Goal: Task Accomplishment & Management: Manage account settings

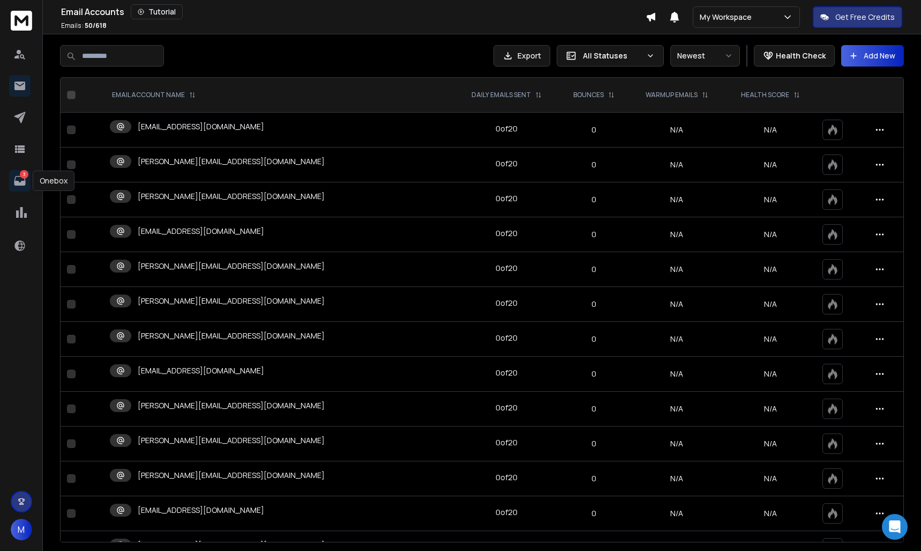
click at [18, 187] on icon at bounding box center [19, 180] width 13 height 13
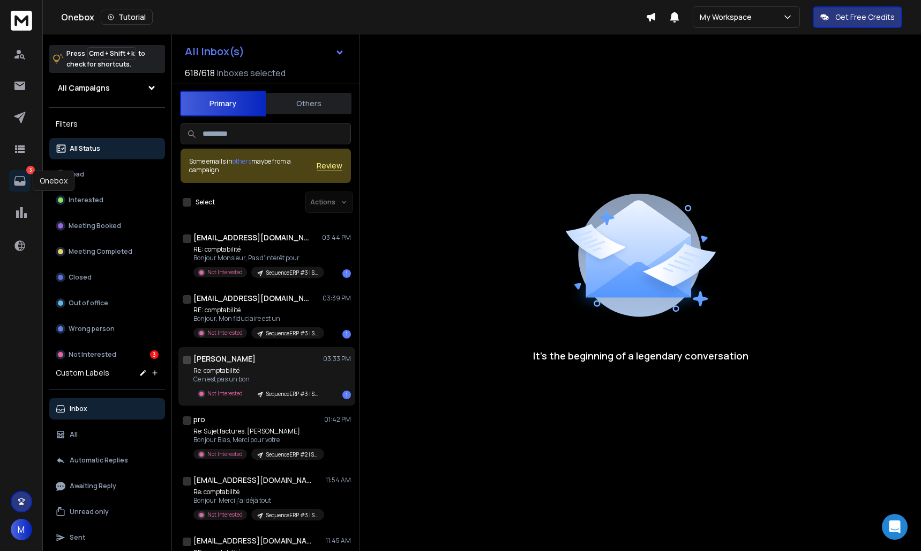
click at [333, 361] on p "03:33 PM" at bounding box center [337, 358] width 28 height 9
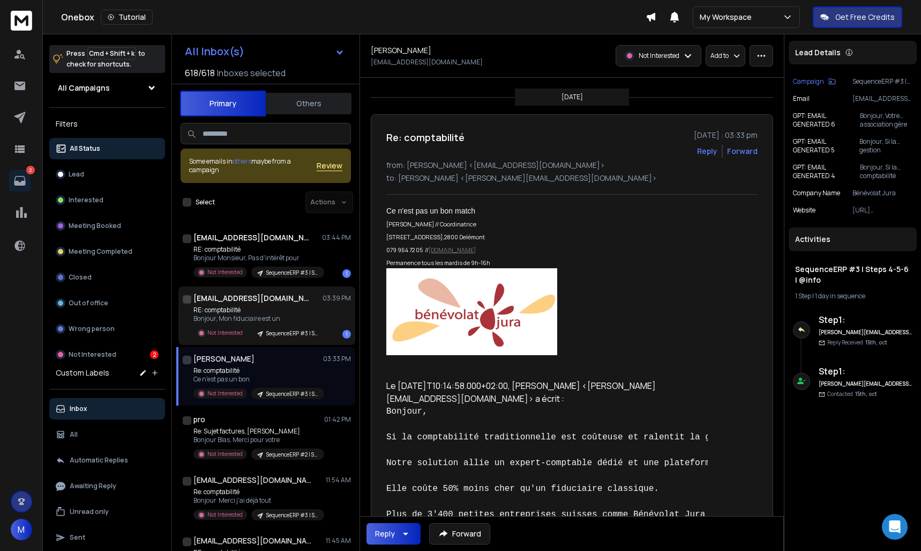
click at [330, 307] on div "RE: comptabilité Bonjour, Mon fiduciaire est un Not Interested SequenceERP #3 |…" at bounding box center [273, 322] width 158 height 33
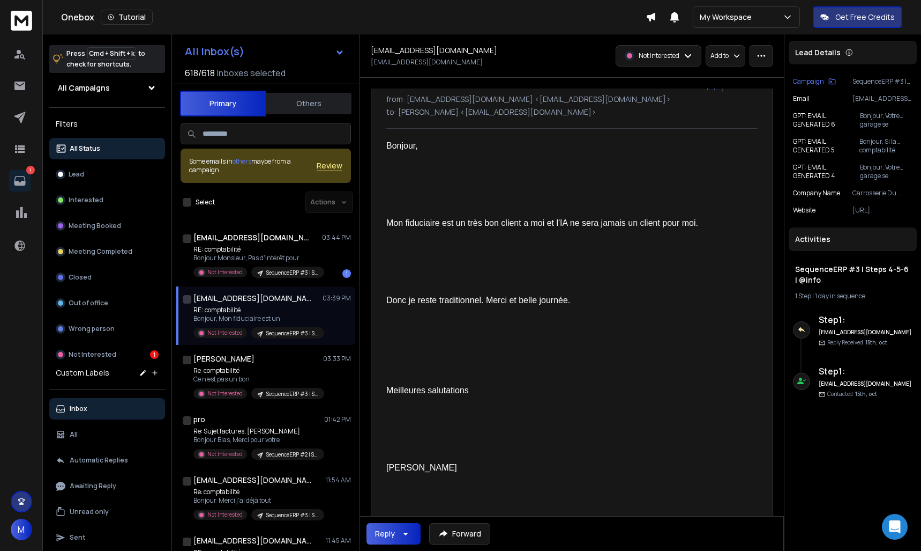
scroll to position [79, 0]
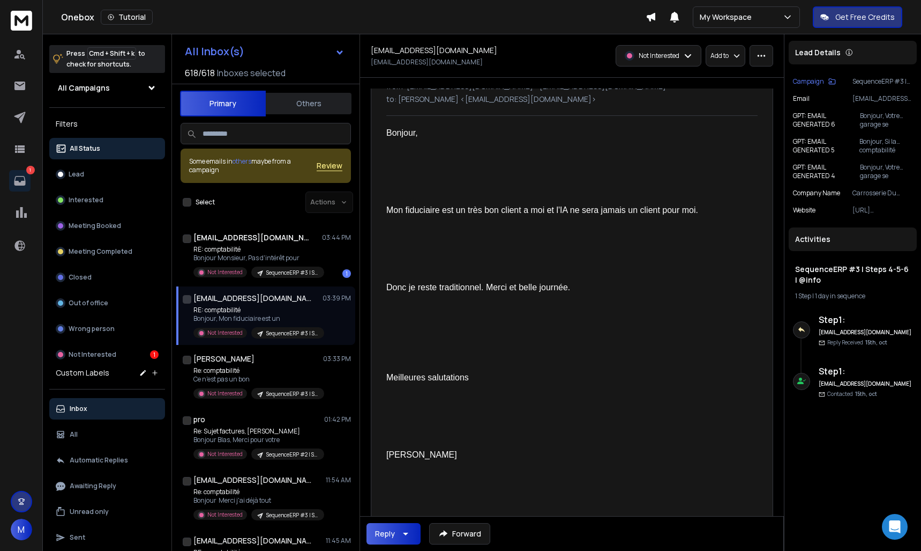
click at [388, 139] on div "Bonjour," at bounding box center [542, 133] width 313 height 13
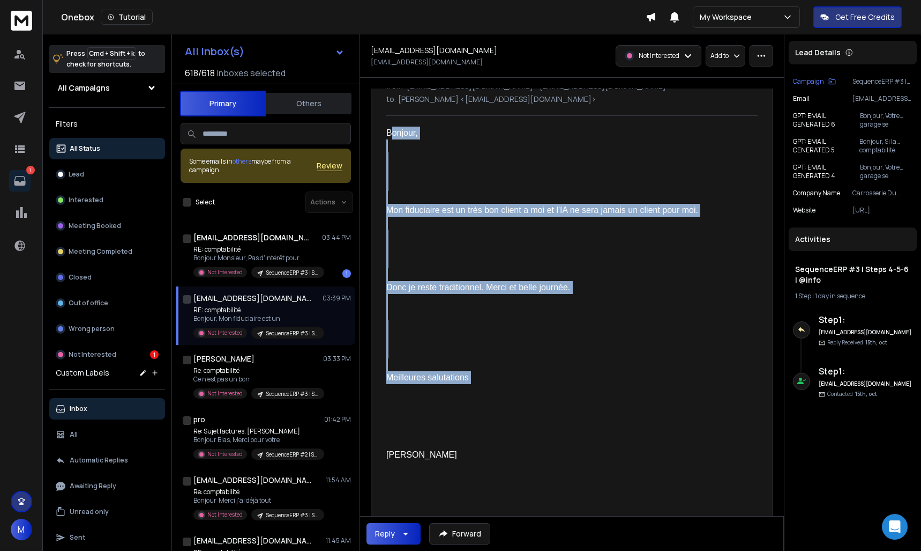
drag, startPoint x: 388, startPoint y: 147, endPoint x: 502, endPoint y: 426, distance: 300.9
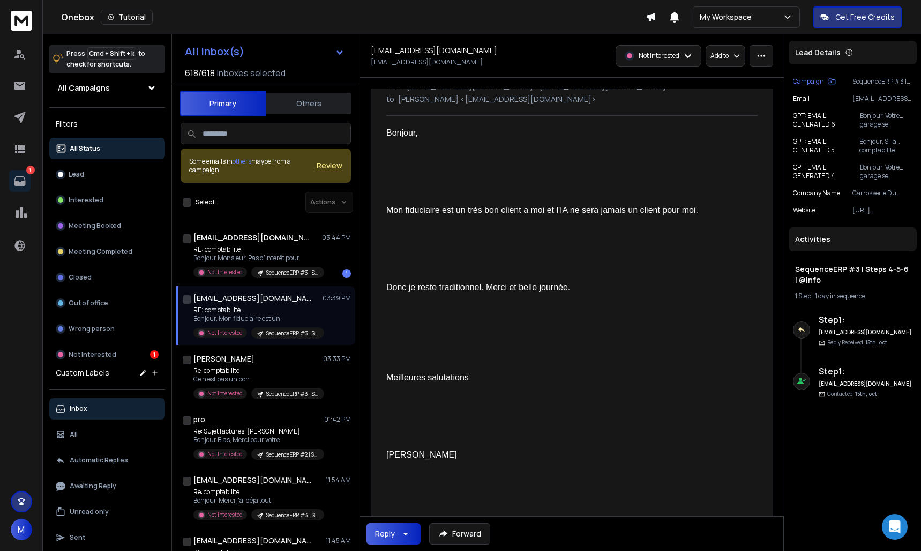
click at [308, 224] on div "[EMAIL_ADDRESS][DOMAIN_NAME] 03:44 PM RE: comptabilité Bonjour Monsieur, Pas d'…" at bounding box center [266, 427] width 188 height 407
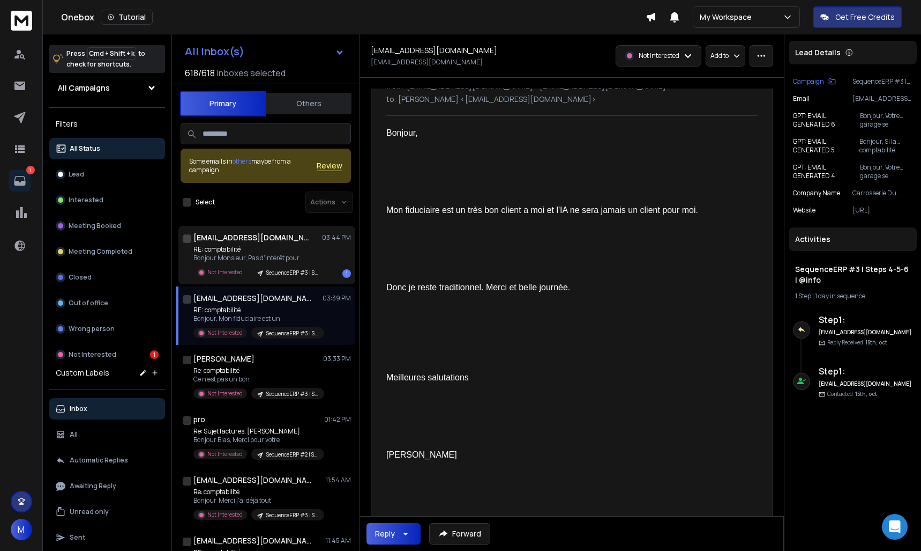
click at [300, 241] on div "[EMAIL_ADDRESS][DOMAIN_NAME] 03:44 PM" at bounding box center [273, 237] width 158 height 11
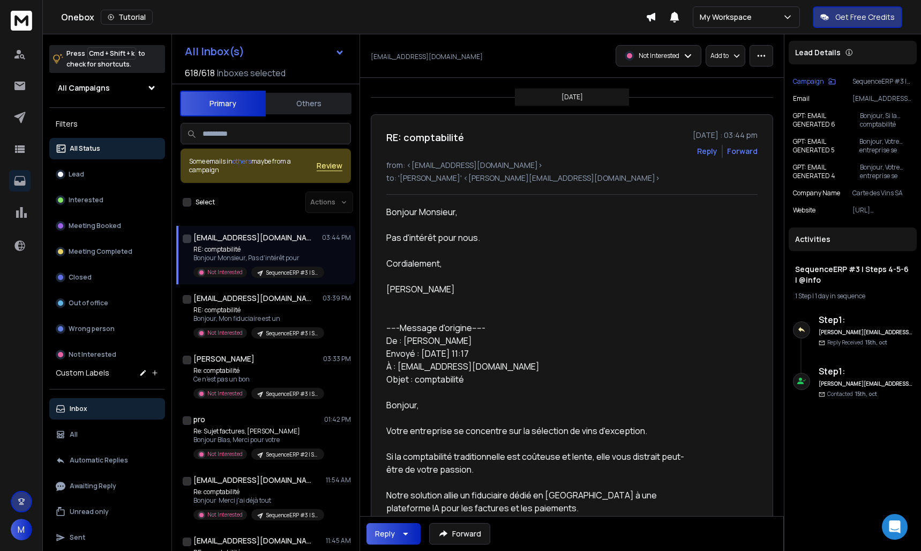
click at [453, 269] on div "Bonjour Monsieur, Pas d'intérêt pour nous. Cordialement, [PERSON_NAME] -----Mes…" at bounding box center [547, 473] width 322 height 536
